Goal: Task Accomplishment & Management: Manage account settings

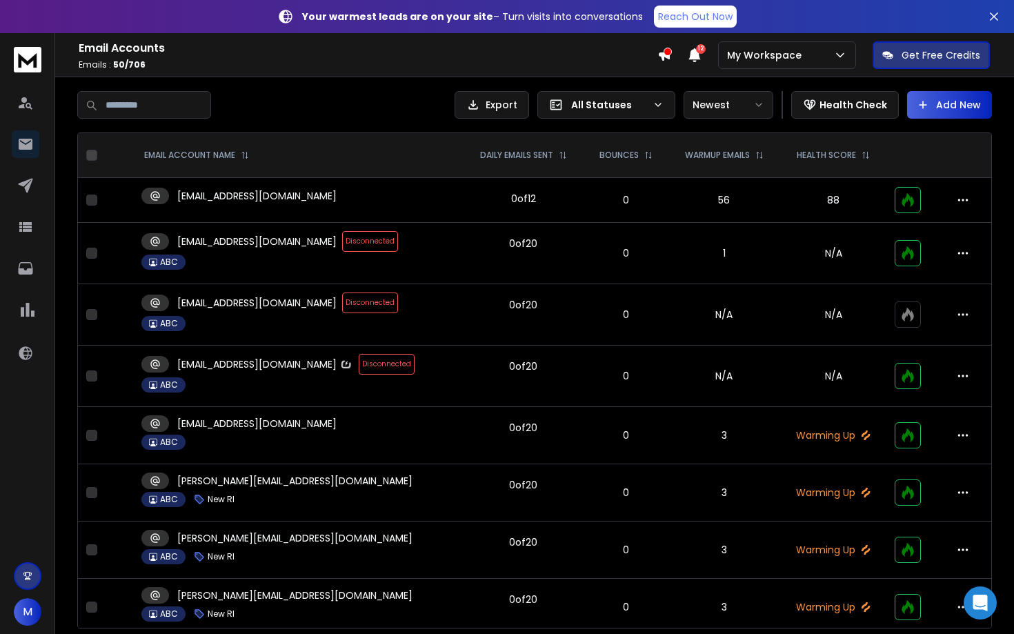
click at [312, 110] on div at bounding box center [261, 105] width 369 height 28
click at [24, 180] on icon at bounding box center [25, 185] width 17 height 17
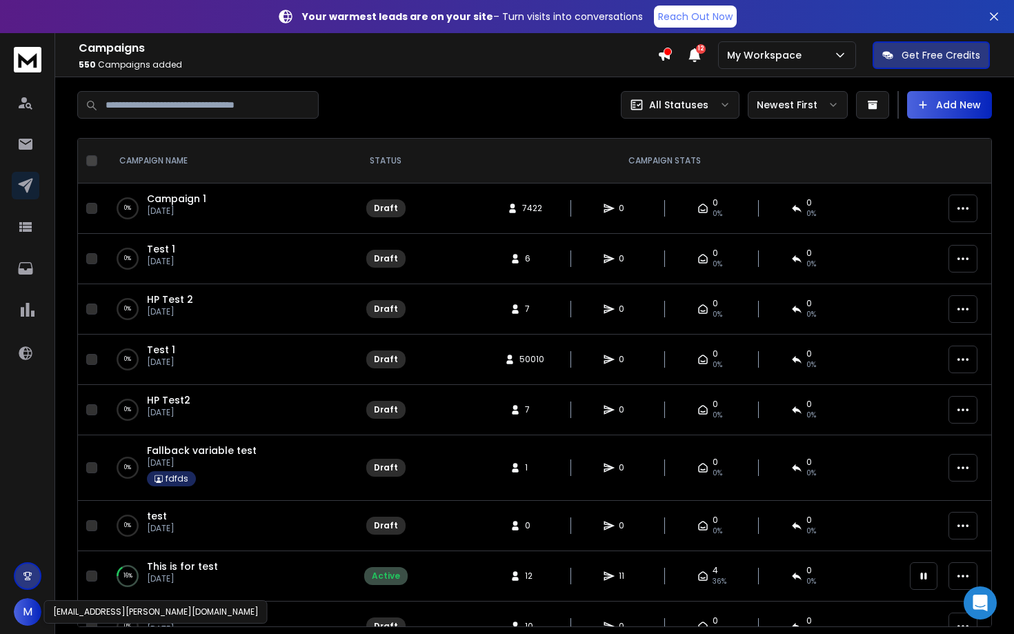
click at [30, 609] on span "M" at bounding box center [28, 612] width 28 height 28
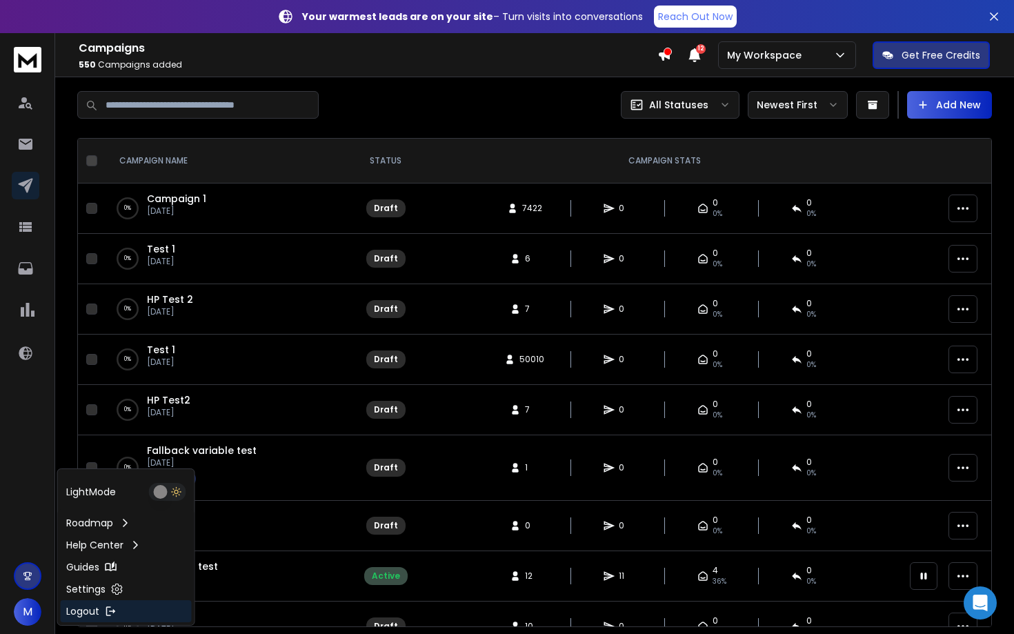
click at [128, 607] on div "Logout" at bounding box center [126, 611] width 131 height 22
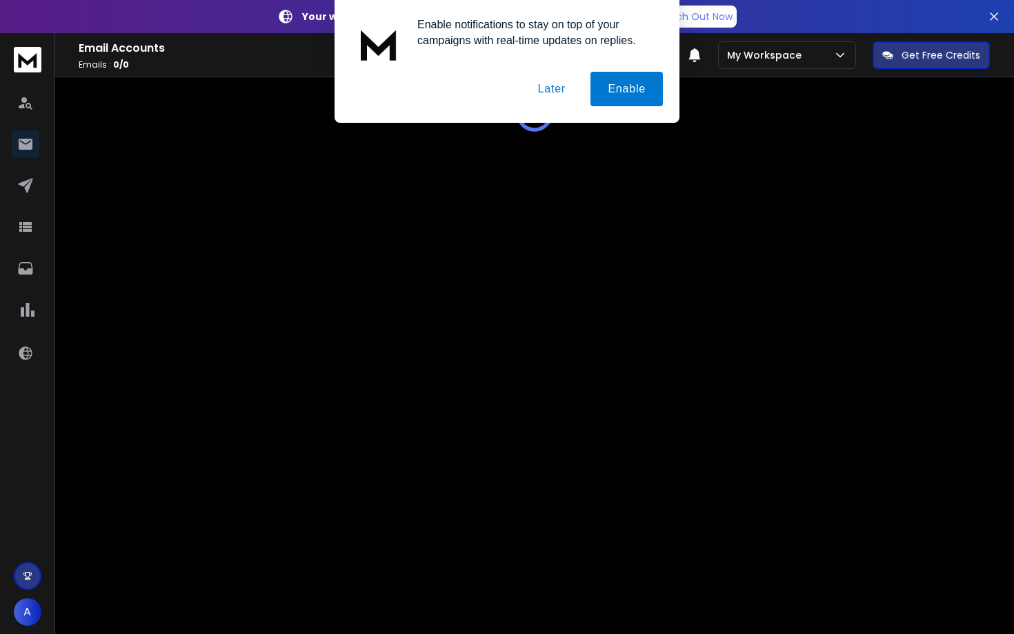
click at [558, 90] on button "Later" at bounding box center [551, 89] width 62 height 35
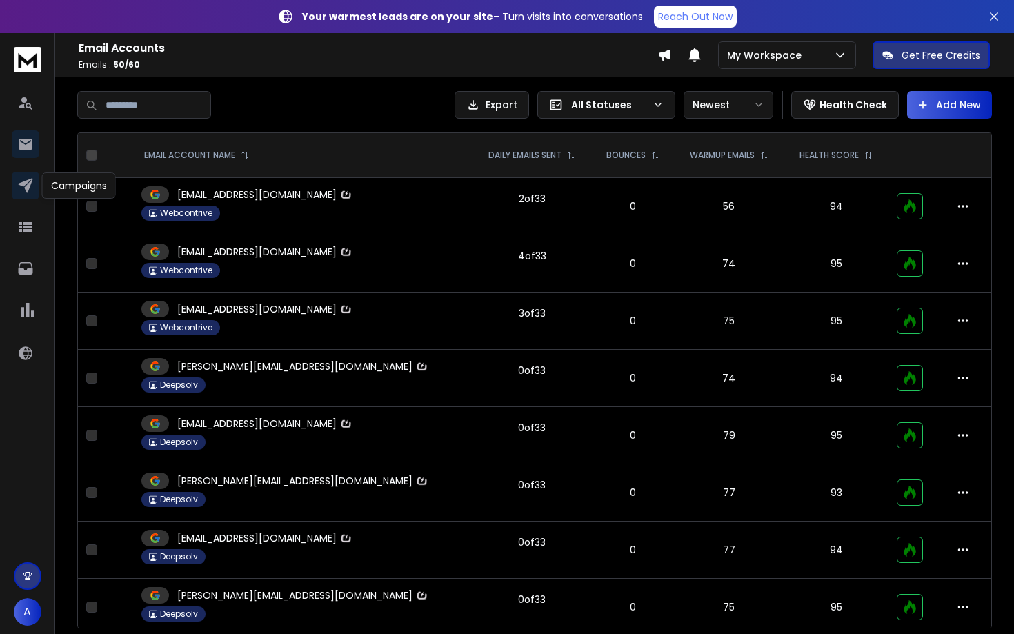
click at [25, 183] on icon at bounding box center [25, 185] width 14 height 14
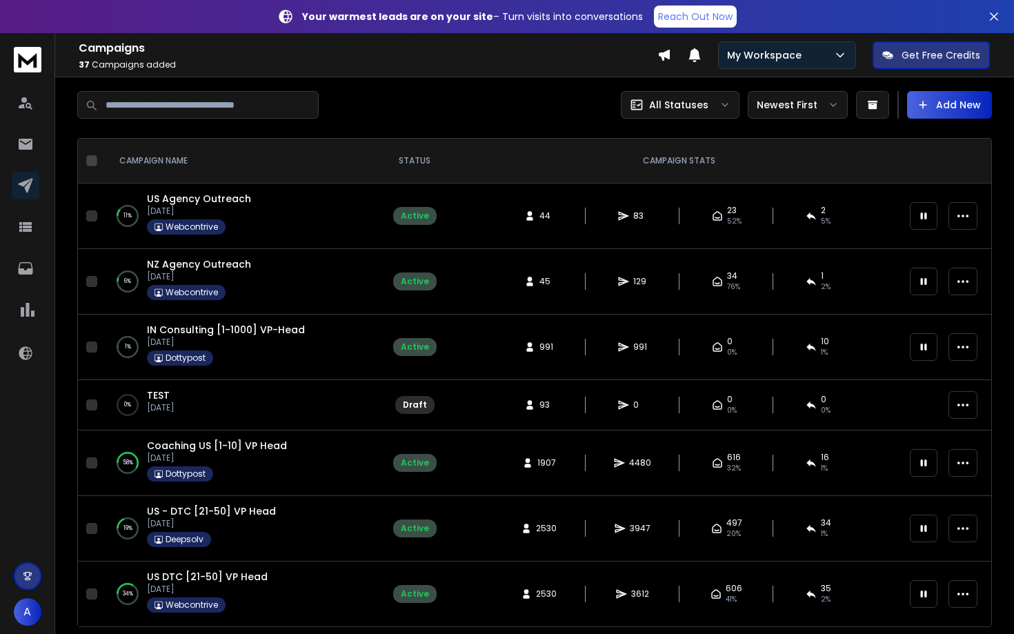
click at [779, 54] on p "My Workspace" at bounding box center [767, 55] width 80 height 14
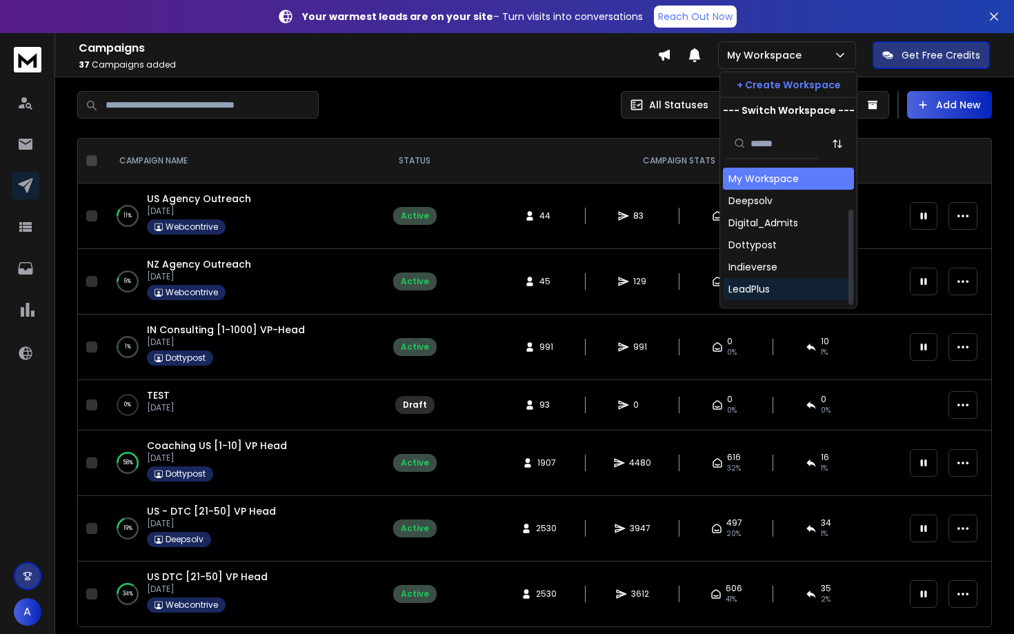
scroll to position [61, 0]
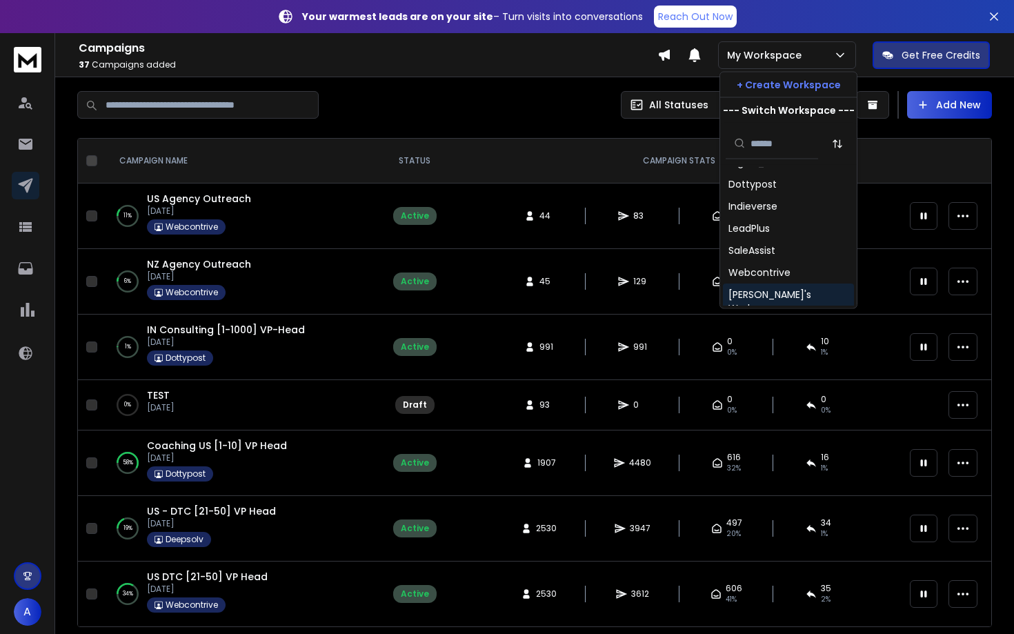
click at [187, 199] on span "US Agency Outreach" at bounding box center [199, 199] width 104 height 14
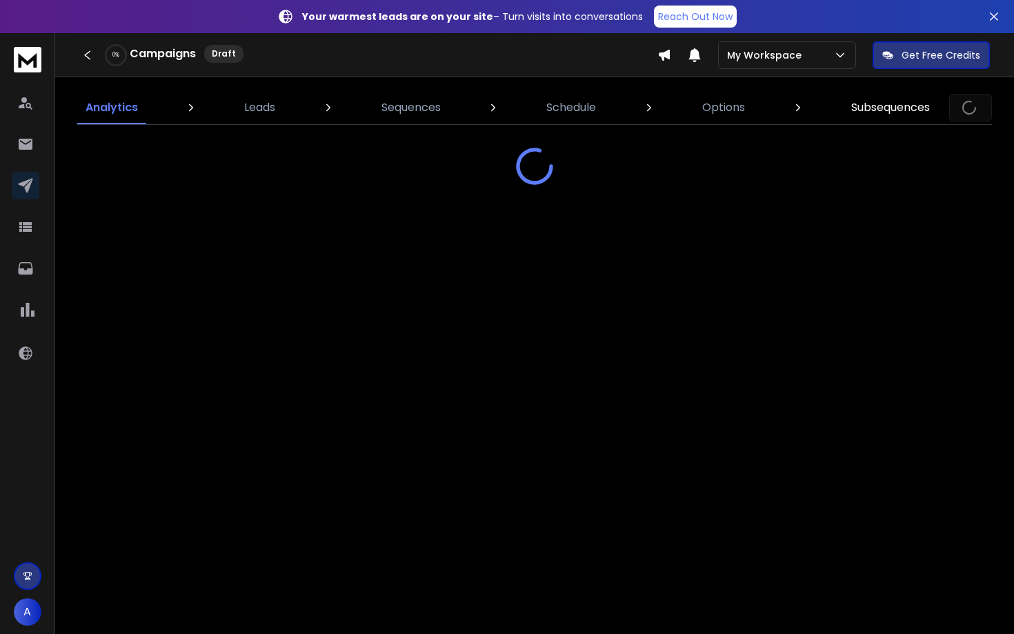
click at [887, 112] on p "Subsequences" at bounding box center [890, 107] width 79 height 17
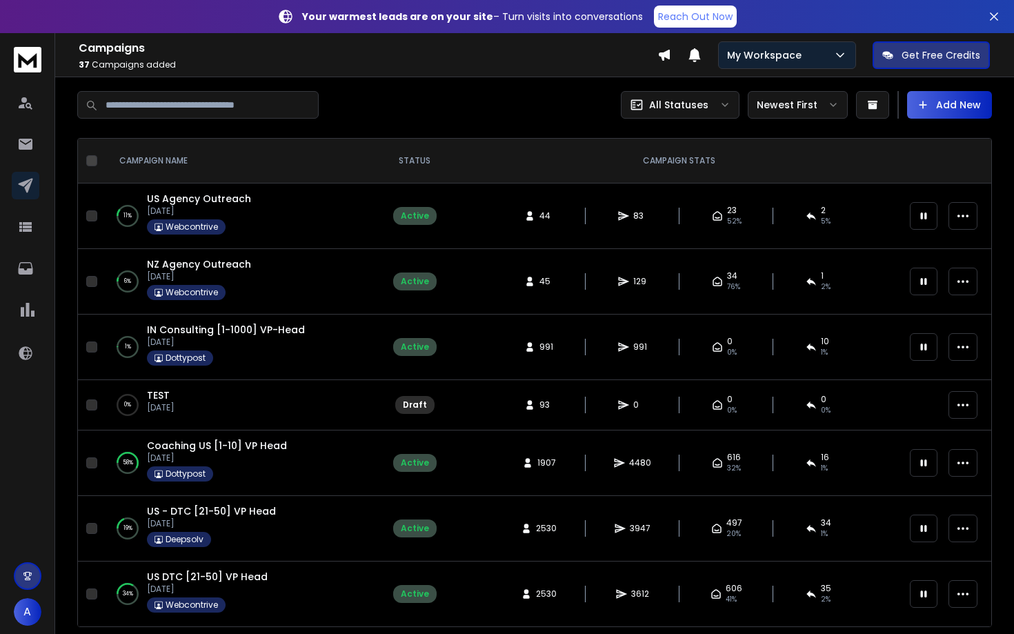
click at [829, 68] on button "My Workspace" at bounding box center [787, 55] width 138 height 28
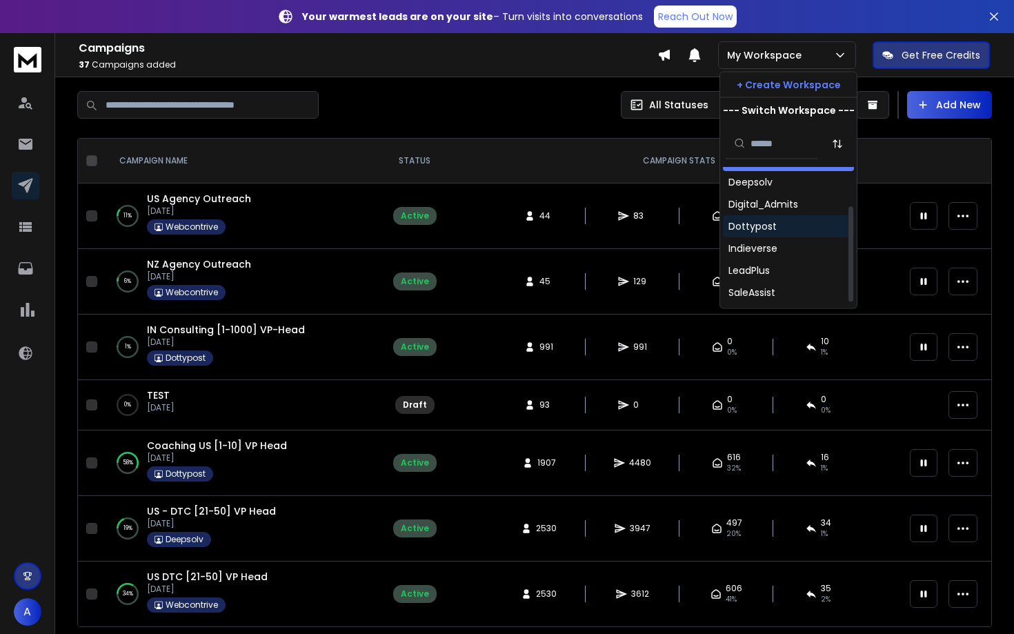
scroll to position [61, 0]
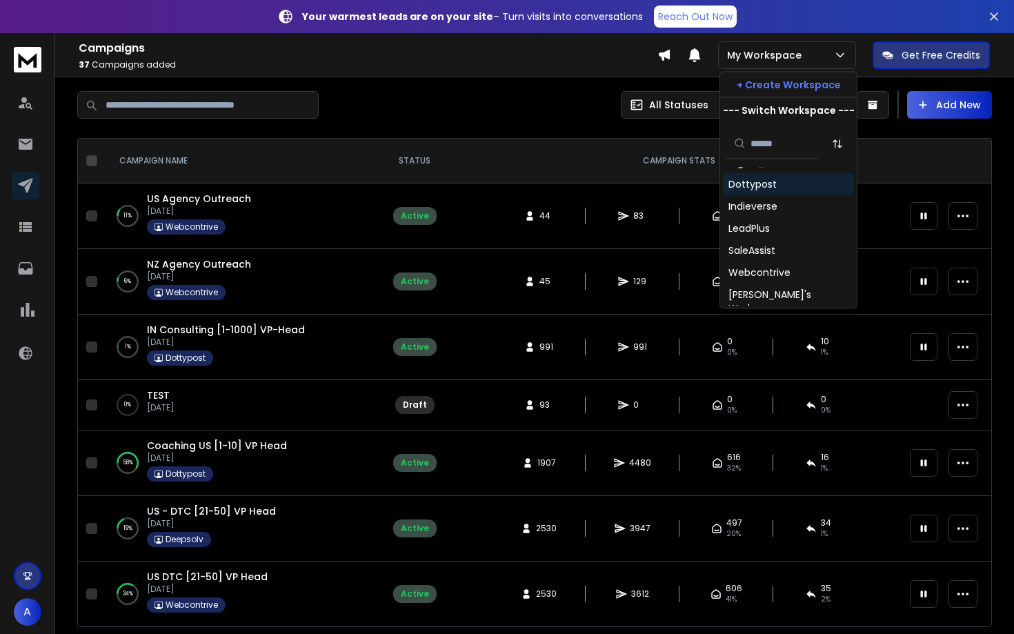
click at [541, 101] on div "Campaigns 37 Campaigns Added All Statuses Newest First Add New" at bounding box center [763, 105] width 457 height 28
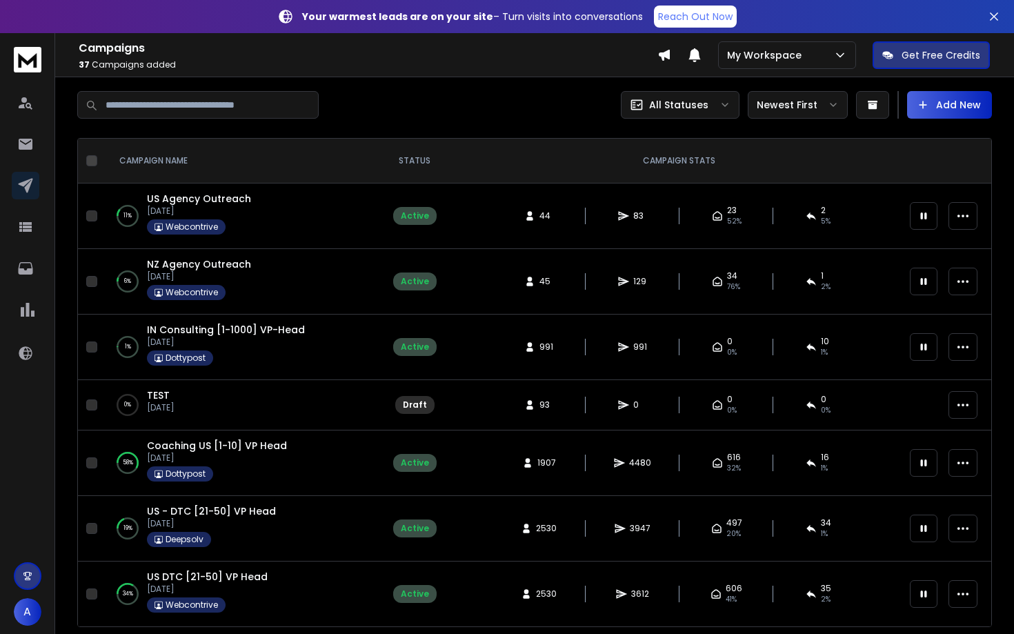
click at [168, 393] on span "TEST" at bounding box center [158, 395] width 23 height 14
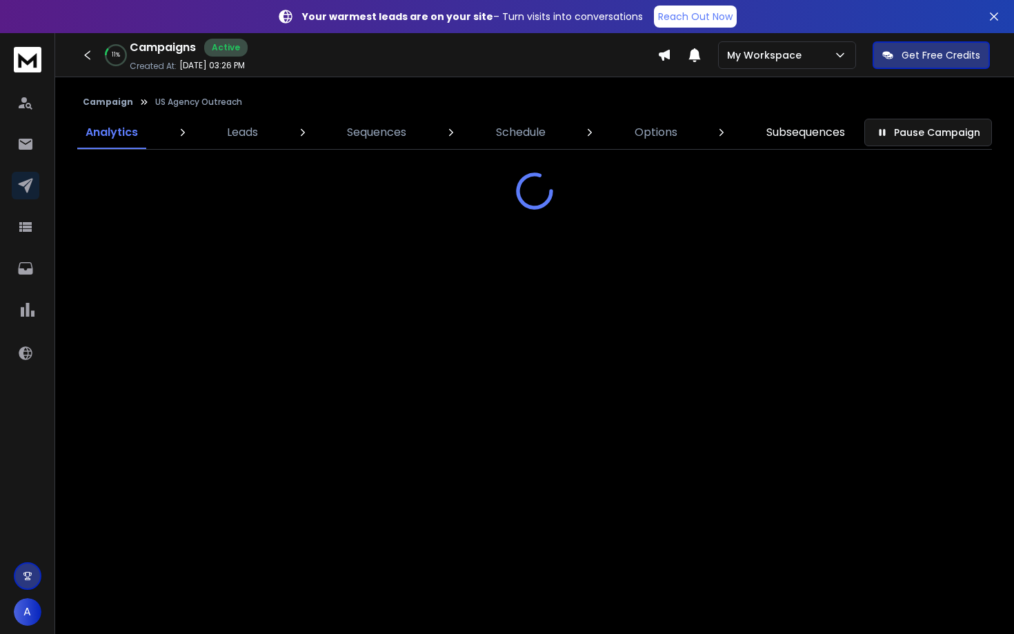
click at [785, 128] on p "Subsequences" at bounding box center [806, 132] width 79 height 17
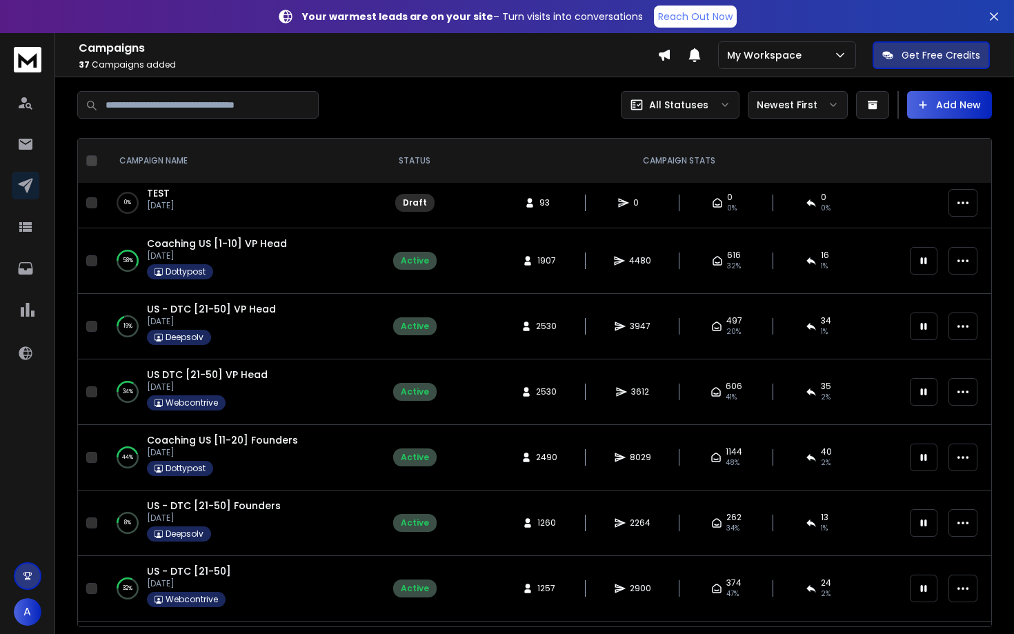
scroll to position [199, 0]
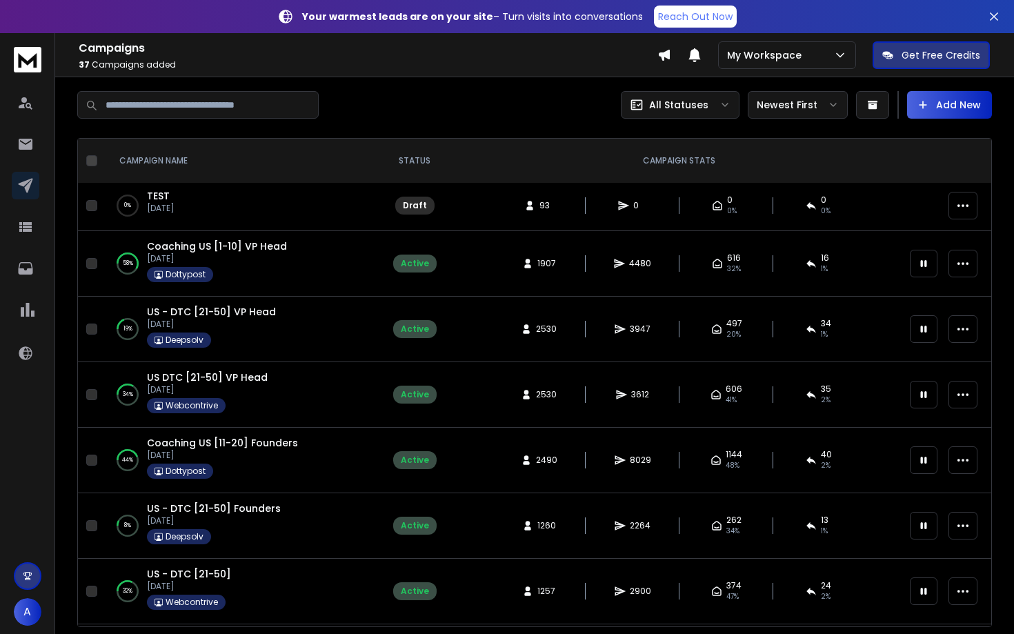
click at [224, 311] on span "US - DTC [21-50] VP Head" at bounding box center [211, 312] width 129 height 14
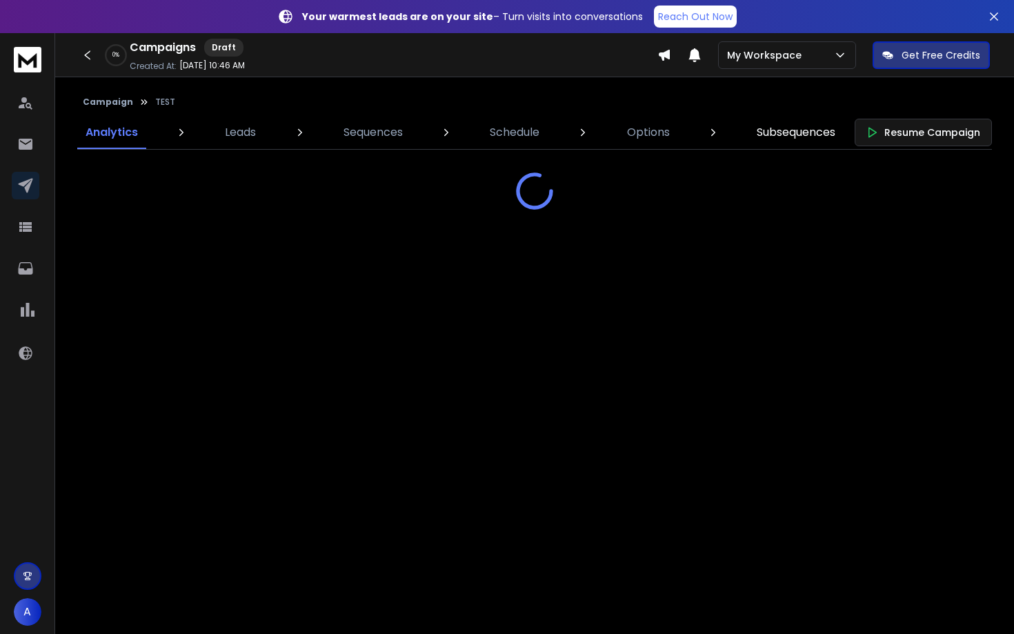
click at [800, 128] on p "Subsequences" at bounding box center [796, 132] width 79 height 17
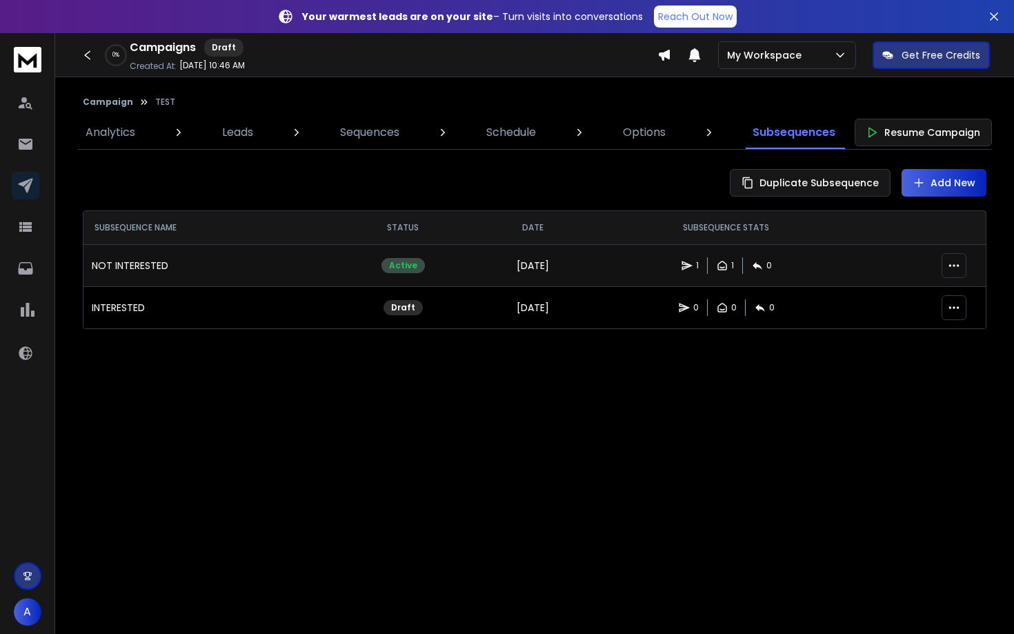
click at [148, 267] on td "NOT INTERESTED" at bounding box center [207, 265] width 248 height 42
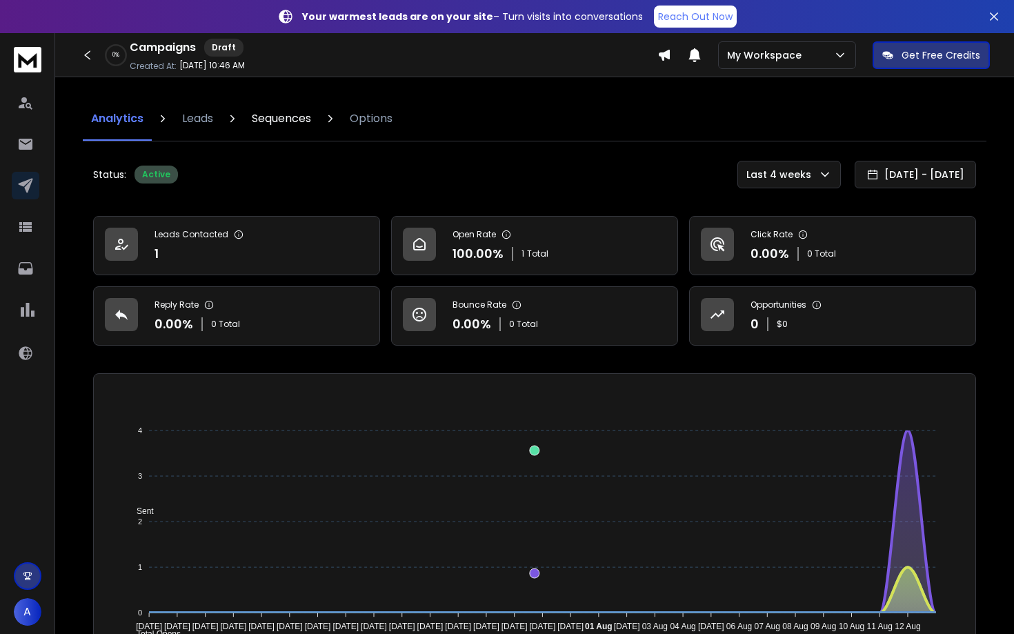
click at [282, 118] on p "Sequences" at bounding box center [281, 118] width 59 height 17
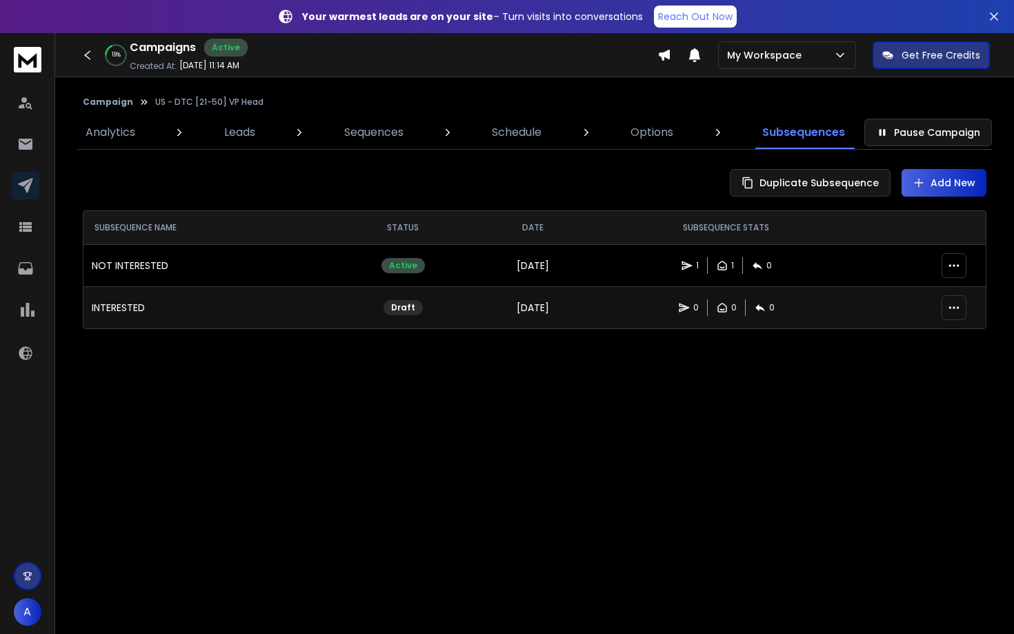
click at [133, 312] on td "INTERESTED" at bounding box center [207, 307] width 248 height 42
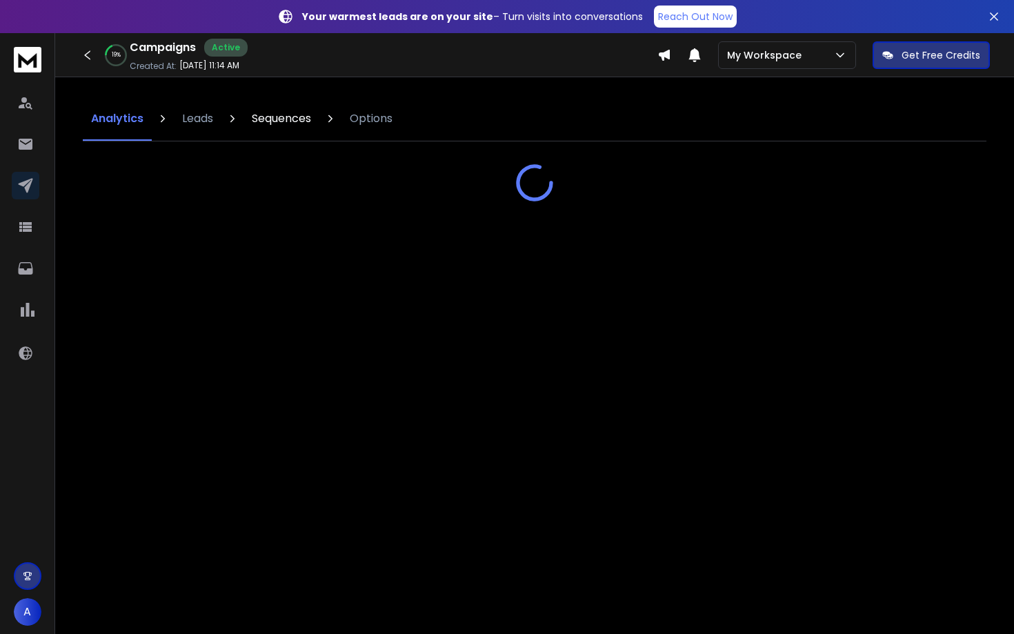
click at [281, 116] on p "Sequences" at bounding box center [281, 118] width 59 height 17
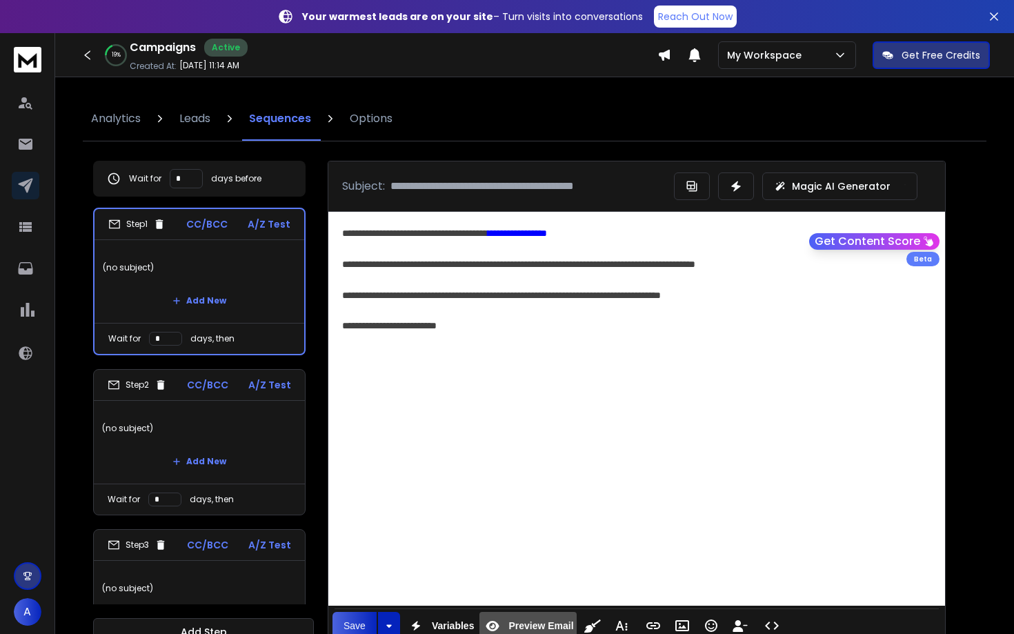
click at [535, 631] on span "Preview Email" at bounding box center [541, 626] width 70 height 12
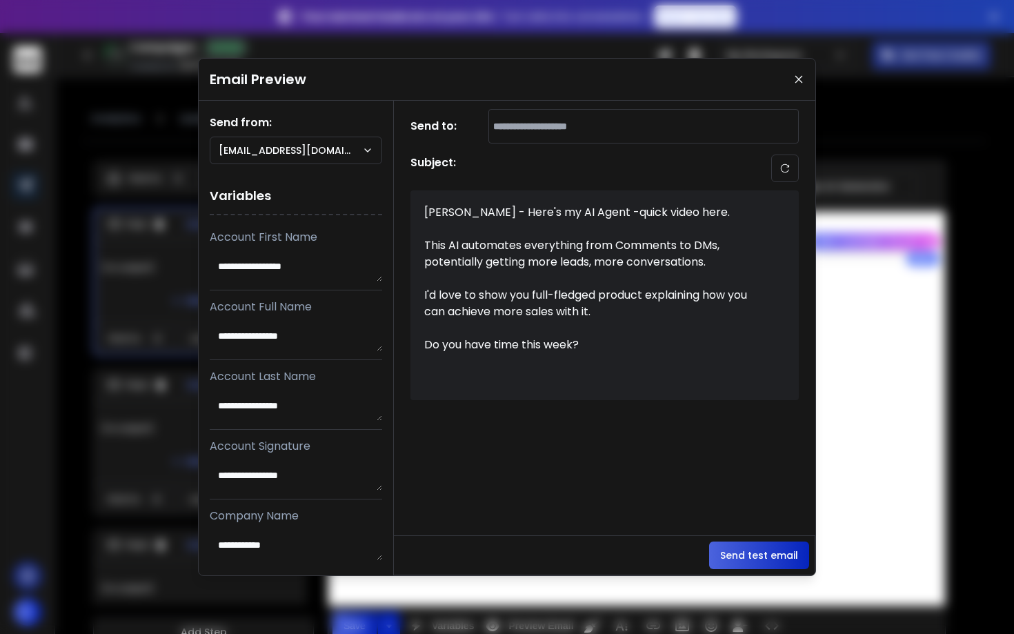
click at [799, 79] on icon at bounding box center [800, 79] width 8 height 8
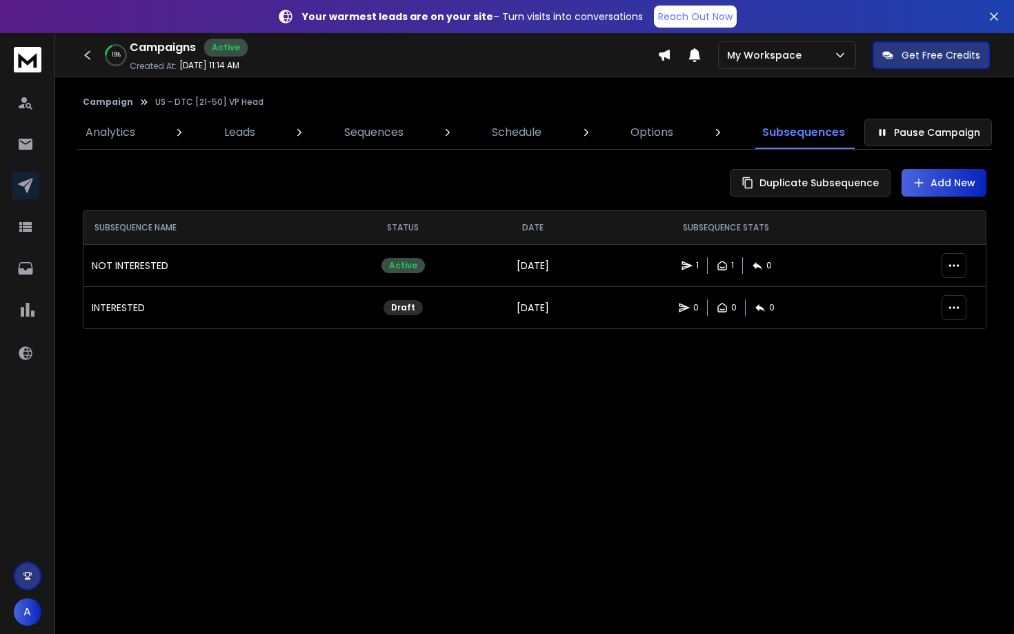
click at [674, 150] on div "Campaign US - DTC [21-50] VP Head Analytics Leads Sequences Schedule Options Su…" at bounding box center [534, 213] width 915 height 244
click at [651, 106] on div "Campaign US - DTC [21-50] VP Head" at bounding box center [534, 102] width 915 height 22
click at [656, 123] on link "Options" at bounding box center [651, 132] width 59 height 33
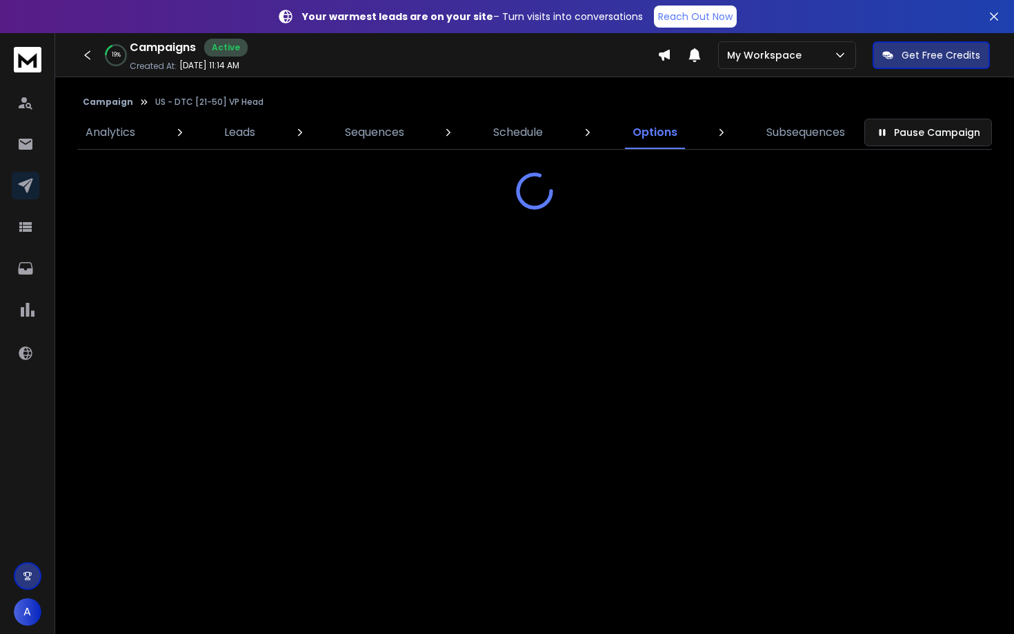
select select "*"
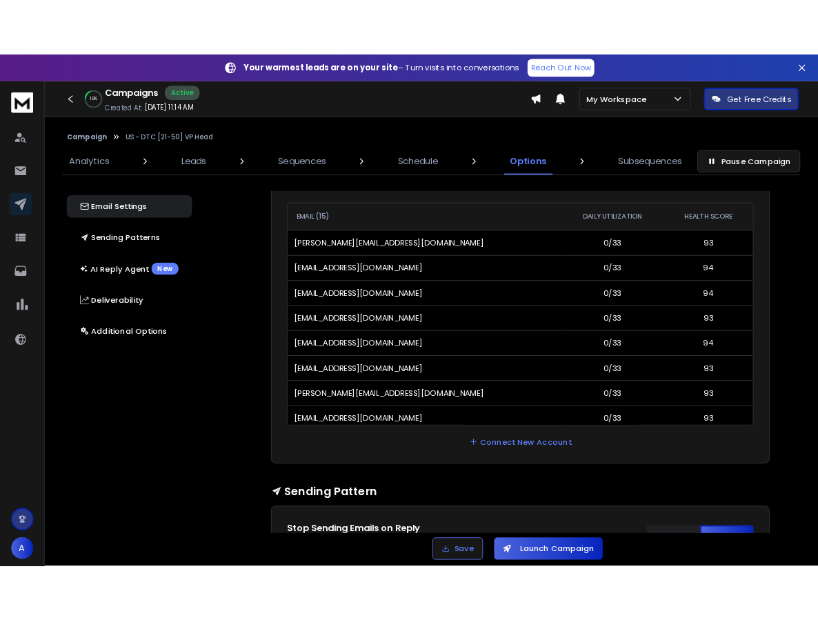
scroll to position [99, 0]
